Goal: Task Accomplishment & Management: Manage account settings

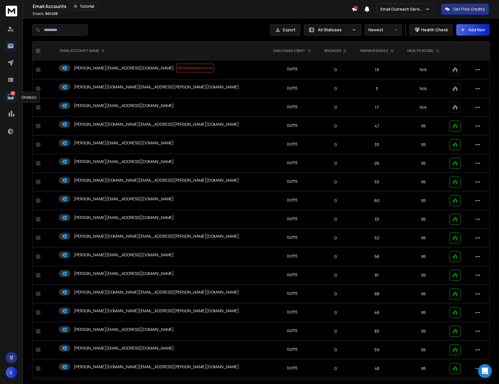
click at [6, 98] on link "732" at bounding box center [10, 96] width 11 height 11
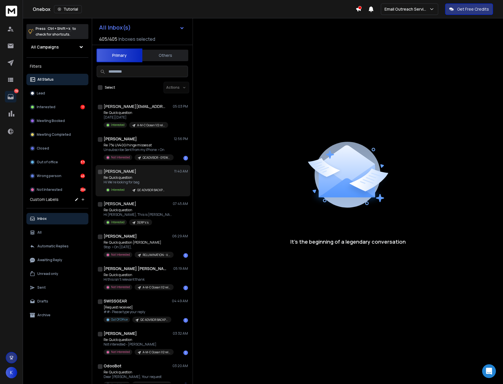
click at [149, 171] on div "Adam Atkinson 11:40 AM" at bounding box center [146, 172] width 84 height 6
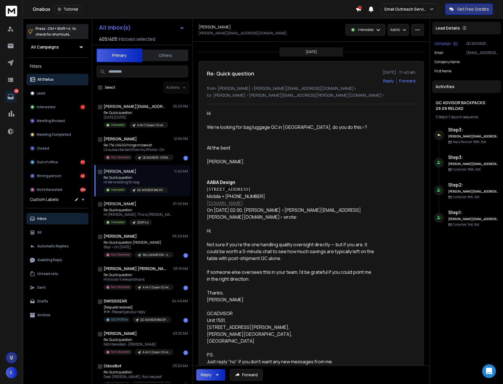
click at [391, 80] on button "Reply" at bounding box center [388, 81] width 11 height 6
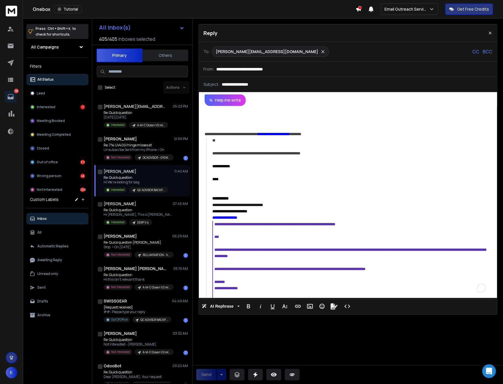
click at [478, 51] on p "CC" at bounding box center [476, 51] width 7 height 7
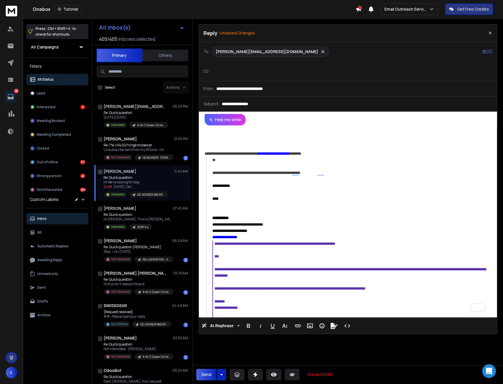
click at [233, 69] on input at bounding box center [232, 71] width 40 height 10
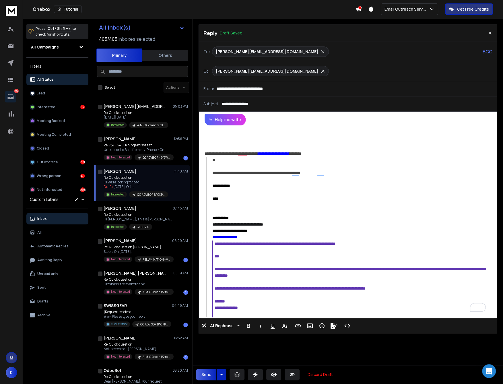
paste input
click at [246, 142] on div "**********" at bounding box center [348, 222] width 298 height 192
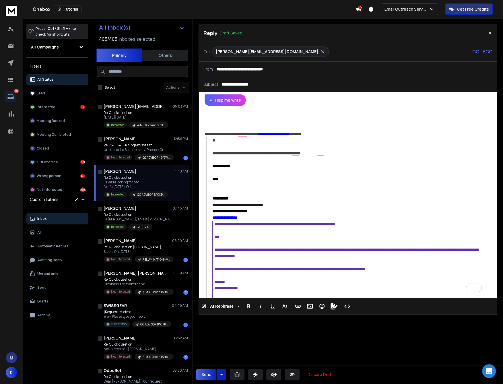
click at [208, 371] on button "Send" at bounding box center [206, 374] width 20 height 11
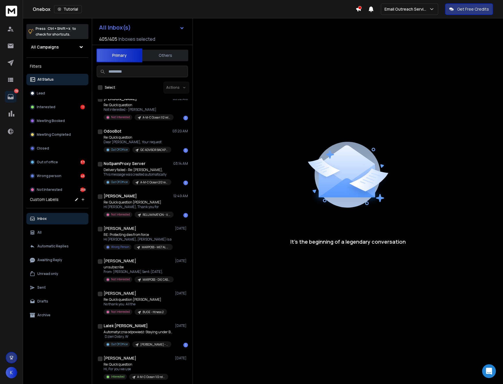
scroll to position [313, 0]
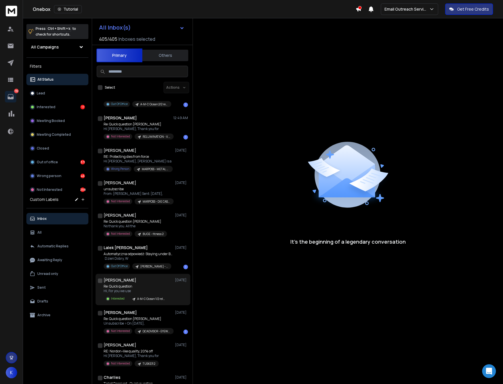
click at [123, 284] on p "Re: Quick question" at bounding box center [136, 286] width 65 height 5
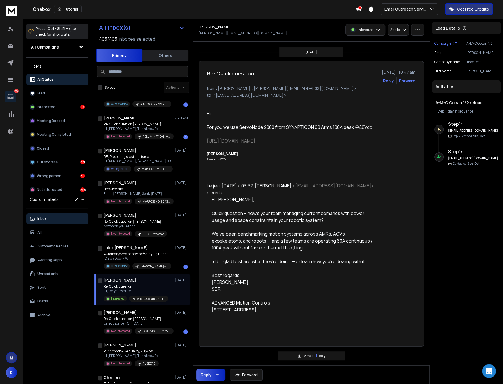
click at [256, 142] on link "https://doc.synapticon.com/node/technical_specs/tech_specs_node.html?tocpath=Te…" at bounding box center [231, 141] width 49 height 6
click at [391, 82] on button "Reply" at bounding box center [388, 81] width 11 height 6
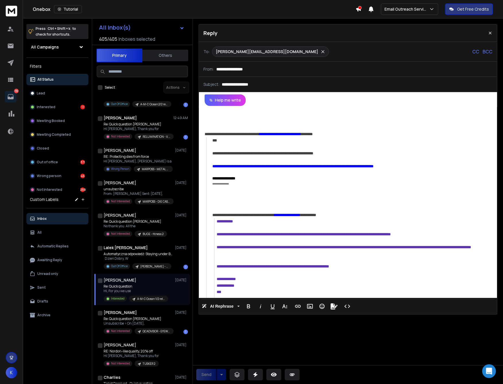
click at [218, 180] on strong "**********" at bounding box center [224, 179] width 23 height 4
click at [234, 177] on strong "**********" at bounding box center [224, 179] width 23 height 4
copy strong "**********"
click at [474, 51] on p "CC" at bounding box center [476, 51] width 7 height 7
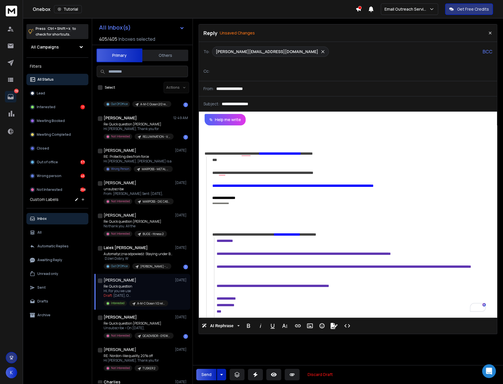
click at [261, 70] on div at bounding box center [352, 71] width 281 height 10
click at [232, 70] on input at bounding box center [232, 71] width 40 height 10
paste input "**********"
type input "**********"
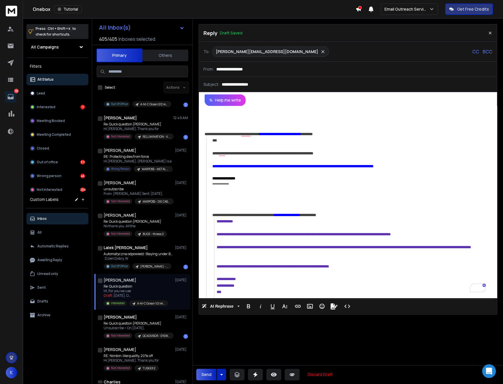
drag, startPoint x: 273, startPoint y: 152, endPoint x: 342, endPoint y: 152, distance: 69.5
click at [342, 152] on div "**********" at bounding box center [348, 202] width 298 height 192
drag, startPoint x: 316, startPoint y: 134, endPoint x: 275, endPoint y: 136, distance: 40.2
click at [275, 136] on div "**********" at bounding box center [345, 134] width 281 height 6
copy div "**********"
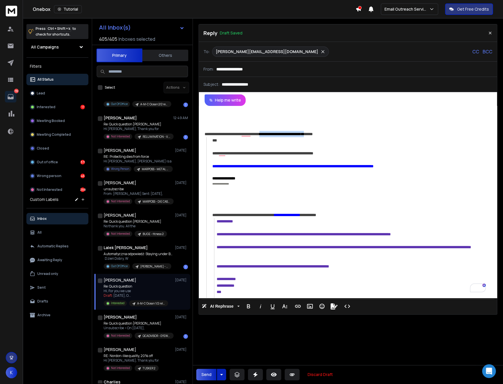
click at [202, 375] on button "Send" at bounding box center [206, 374] width 20 height 11
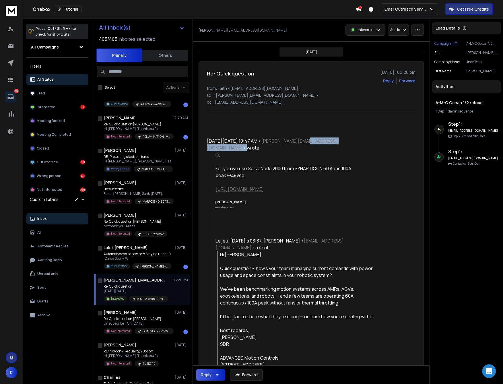
drag, startPoint x: 358, startPoint y: 140, endPoint x: 330, endPoint y: 143, distance: 28.8
click at [330, 143] on div "On Thursday, Oct 9, 2025 at 10:47 AM < nicolas.dupeyron@jnovtech.com > wrote:" at bounding box center [291, 145] width 168 height 14
copy div "novtech.com >"
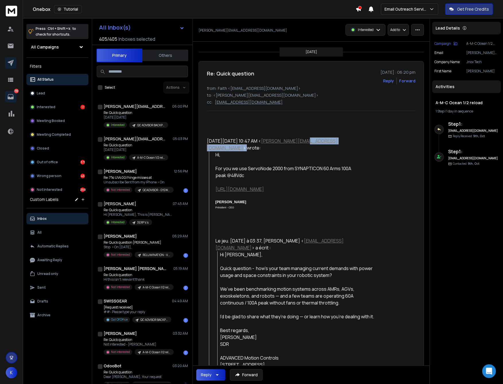
click at [5, 62] on link at bounding box center [10, 62] width 11 height 11
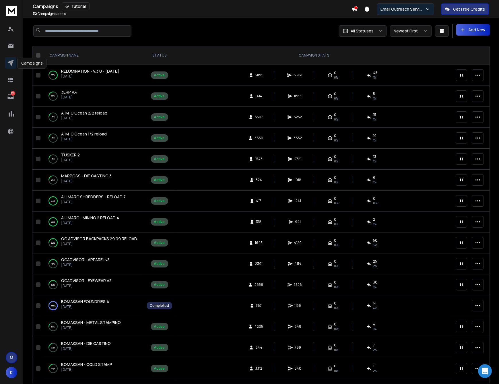
click at [418, 6] on button "Email Outreach Service" at bounding box center [405, 8] width 57 height 11
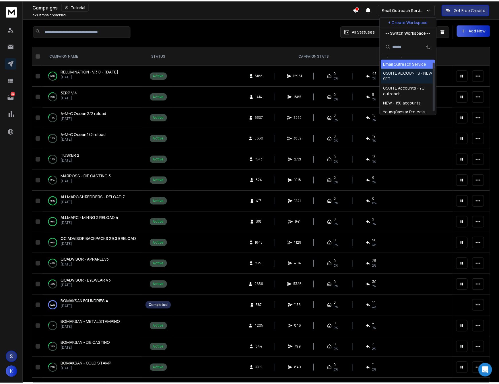
scroll to position [9, 0]
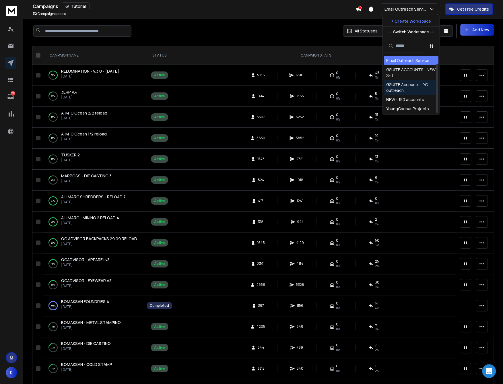
click at [408, 88] on div "GSUITE Accounts - YC outreach" at bounding box center [412, 87] width 50 height 11
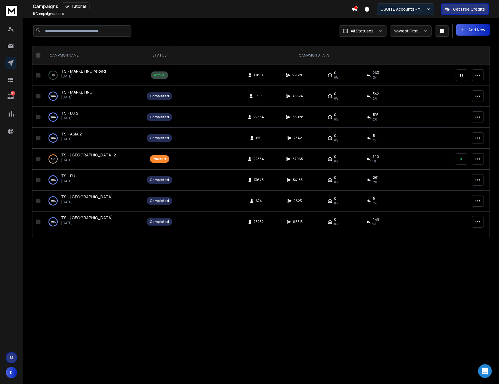
click at [423, 7] on p "GSUITE Accounts - YC outreach" at bounding box center [404, 9] width 46 height 6
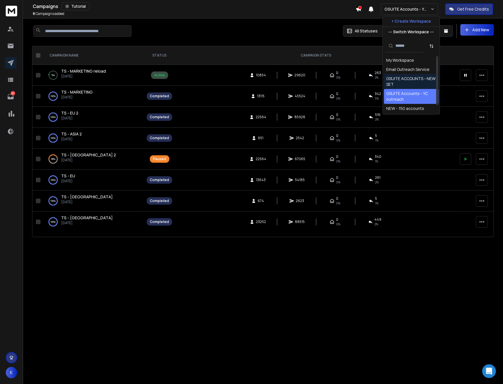
click at [405, 83] on div "GSUITE ACCOUNTS - NEW SET" at bounding box center [412, 81] width 50 height 11
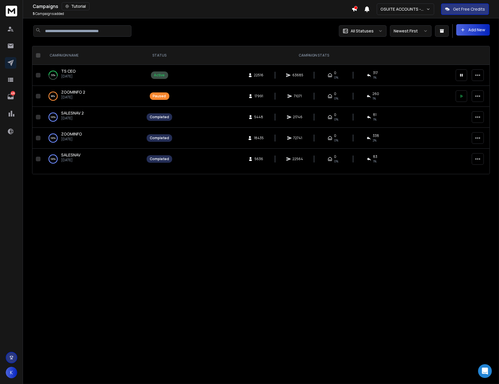
click at [478, 74] on icon "button" at bounding box center [478, 75] width 6 height 6
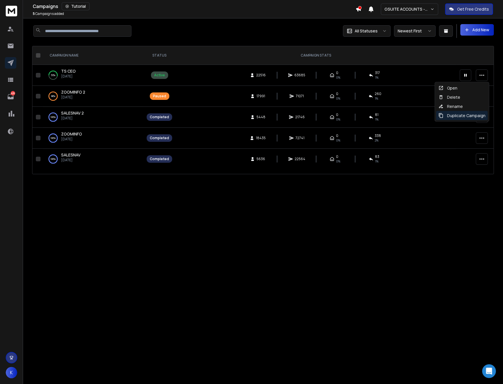
click at [468, 114] on div "Duplicate Campaign" at bounding box center [462, 116] width 47 height 6
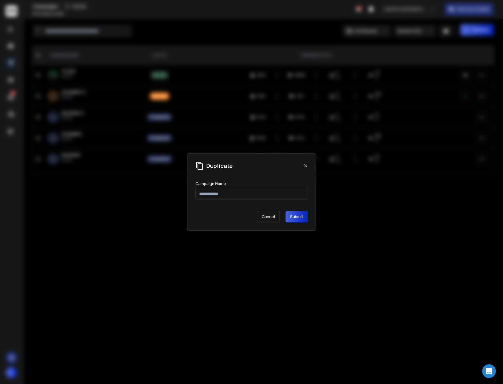
click at [257, 196] on input "text" at bounding box center [252, 193] width 113 height 11
type input "**********"
click at [292, 215] on button "Submit" at bounding box center [297, 216] width 22 height 11
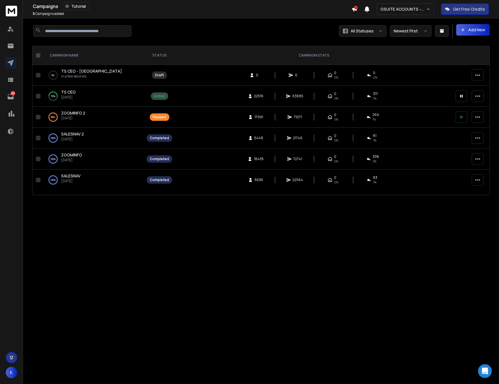
click at [460, 95] on icon at bounding box center [461, 96] width 5 height 5
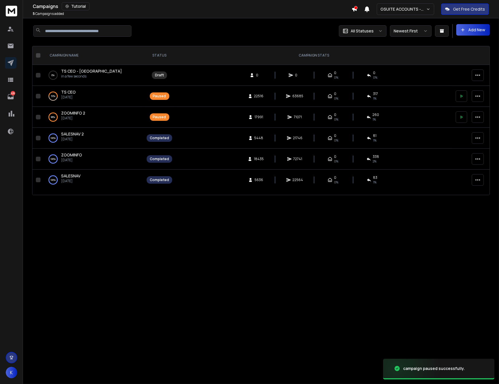
click at [478, 76] on icon "button" at bounding box center [478, 75] width 6 height 6
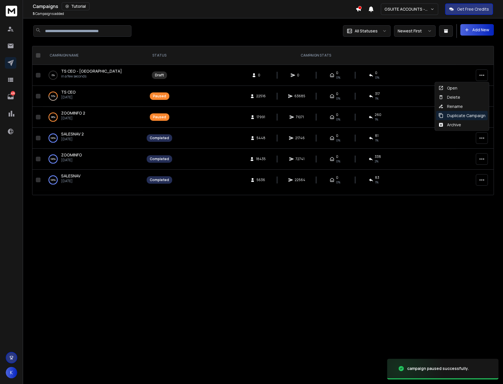
click at [476, 115] on div "Duplicate Campaign" at bounding box center [462, 116] width 47 height 6
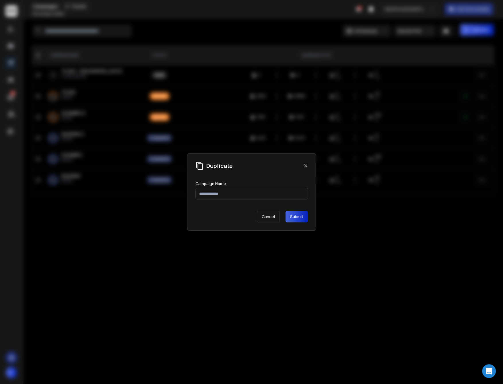
click at [248, 198] on input "text" at bounding box center [252, 193] width 113 height 11
type input "**********"
click at [304, 217] on button "Submit" at bounding box center [297, 216] width 22 height 11
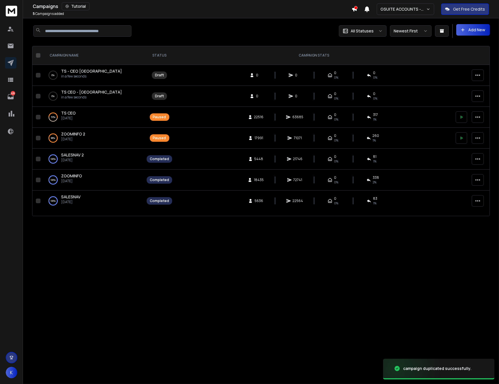
click at [475, 74] on icon "button" at bounding box center [478, 75] width 6 height 6
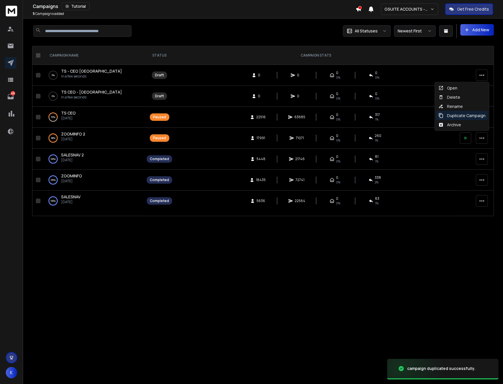
click at [462, 114] on div "Duplicate Campaign" at bounding box center [462, 116] width 47 height 6
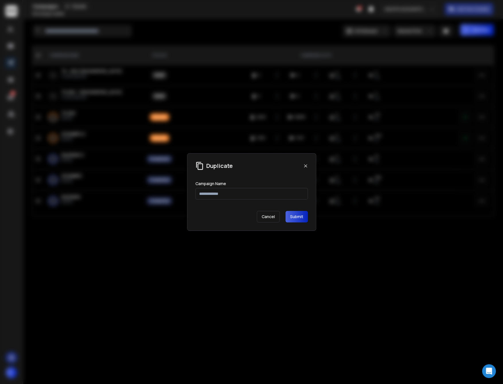
click at [243, 192] on input "text" at bounding box center [252, 193] width 113 height 11
type input "*********"
click at [286, 211] on button "Submit" at bounding box center [297, 216] width 22 height 11
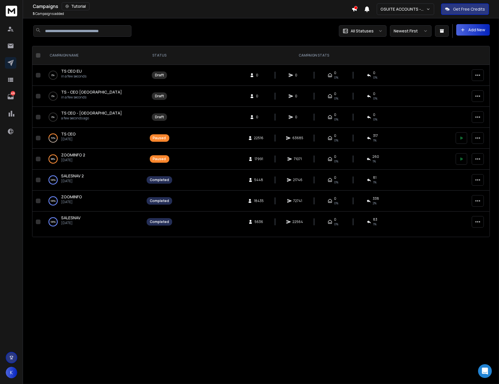
click at [100, 133] on div "53 % TS CEO [DATE]" at bounding box center [93, 138] width 89 height 14
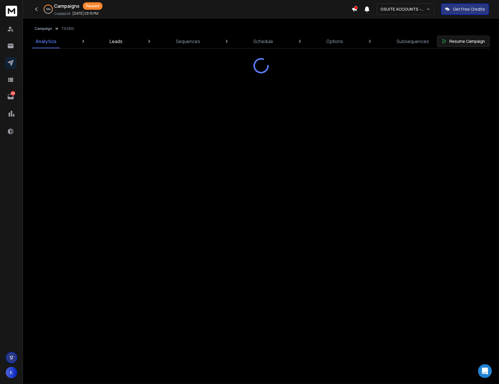
click at [117, 44] on p "Leads" at bounding box center [116, 41] width 13 height 7
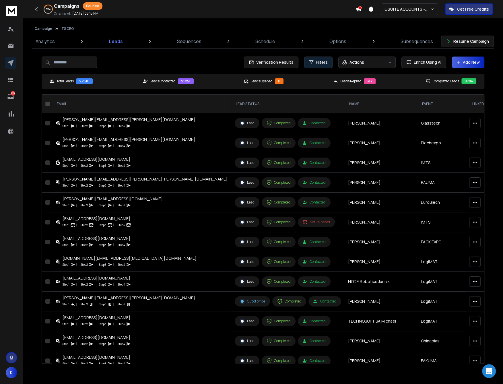
click at [323, 63] on span "Filters" at bounding box center [322, 62] width 12 height 6
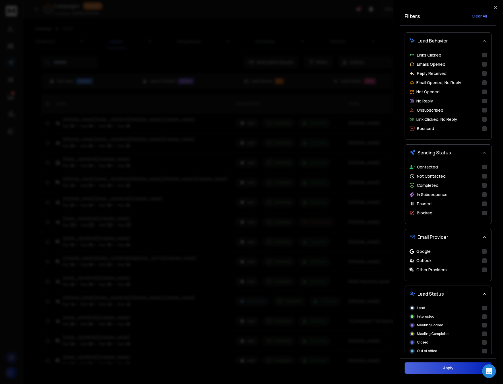
click at [485, 128] on div "Links Clicked Emails Opened Reply Received Email Opened, No Reply Not Opened No…" at bounding box center [448, 95] width 86 height 87
click at [483, 128] on button "Bounced" at bounding box center [485, 128] width 5 height 5
click at [431, 369] on button "Apply" at bounding box center [448, 367] width 87 height 11
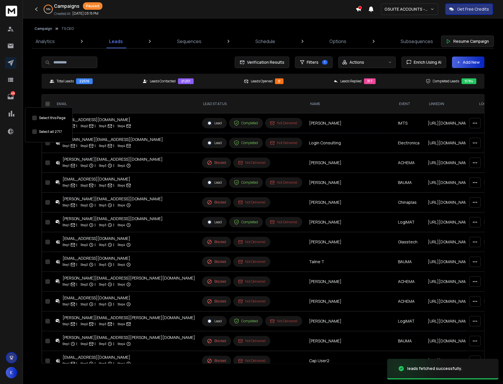
click at [34, 132] on button "Select this Page" at bounding box center [34, 132] width 5 height 5
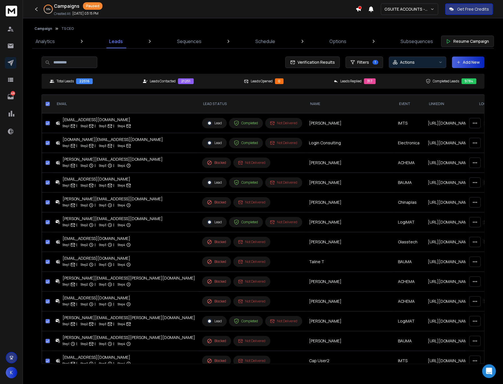
click at [406, 63] on p "Actions" at bounding box center [407, 62] width 15 height 6
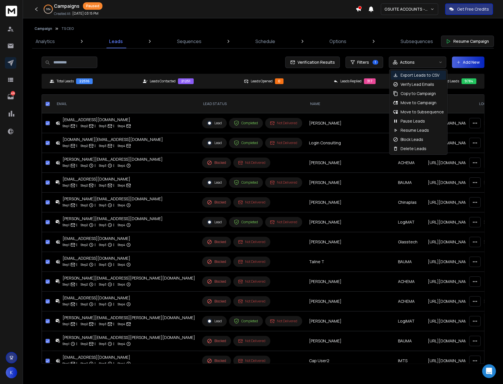
click at [409, 76] on p "Export Leads to CSV" at bounding box center [420, 75] width 39 height 6
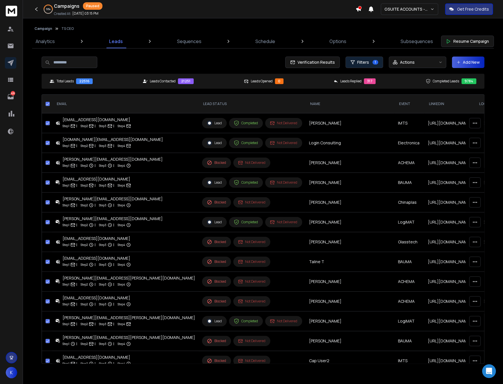
click at [352, 61] on polygon "button" at bounding box center [353, 62] width 4 height 3
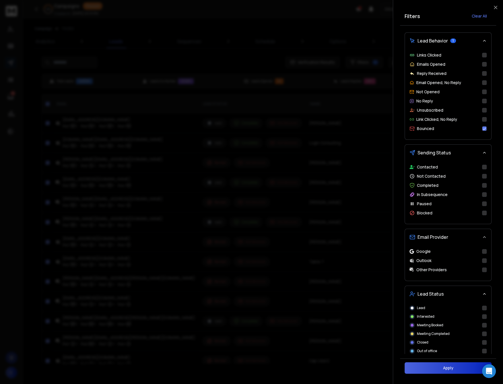
click at [483, 126] on div "Bounced" at bounding box center [448, 129] width 77 height 6
click at [483, 130] on button "Bounced" at bounding box center [485, 128] width 5 height 5
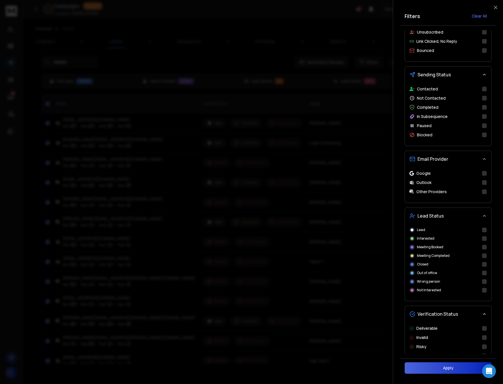
click at [483, 239] on button "Interested" at bounding box center [485, 238] width 5 height 5
click at [481, 283] on div "Lead Interested Meeting Booked Meeting Completed Closed Out of office Wrong per…" at bounding box center [448, 264] width 86 height 74
click at [483, 280] on person "Wrong person" at bounding box center [485, 281] width 5 height 5
click at [483, 289] on Interested "Not Interested" at bounding box center [485, 290] width 5 height 5
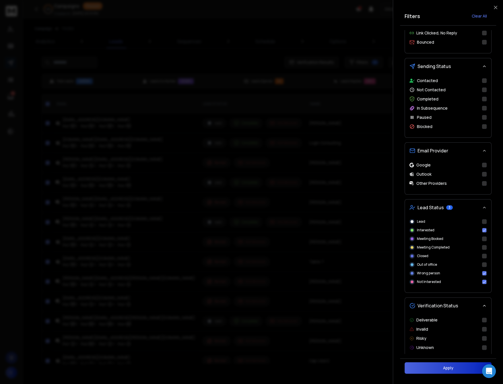
scroll to position [101, 0]
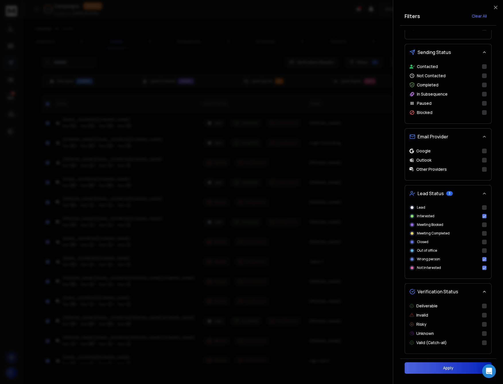
click at [465, 367] on button "Apply" at bounding box center [448, 367] width 87 height 11
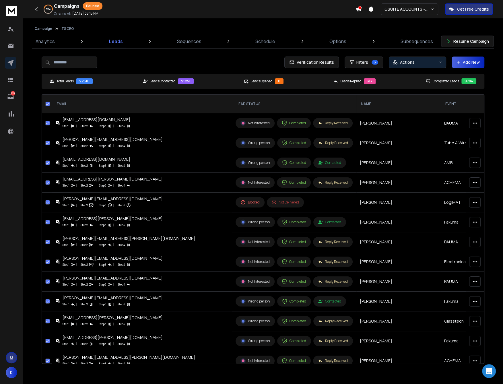
click at [416, 60] on div "Actions" at bounding box center [415, 62] width 44 height 6
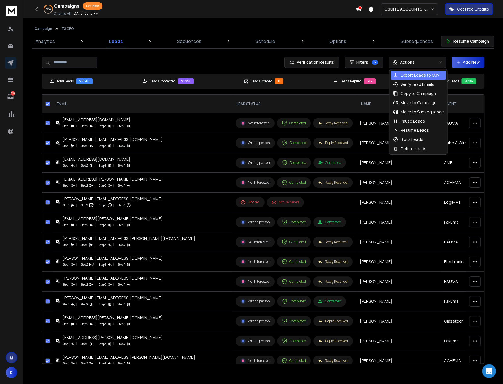
click at [409, 72] on p "Export Leads to CSV" at bounding box center [420, 75] width 39 height 6
